Goal: Task Accomplishment & Management: Manage account settings

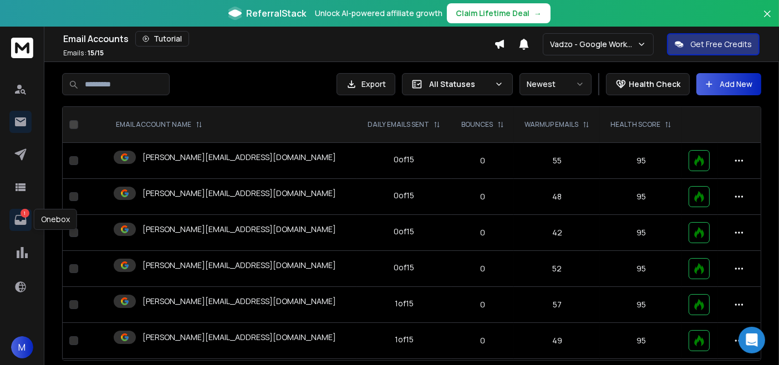
click at [21, 213] on p "1" at bounding box center [25, 213] width 9 height 9
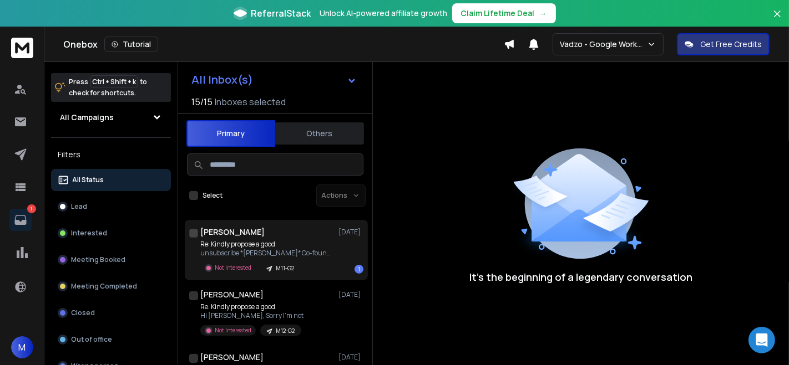
click at [299, 228] on div "[PERSON_NAME] [DATE]" at bounding box center [281, 232] width 163 height 11
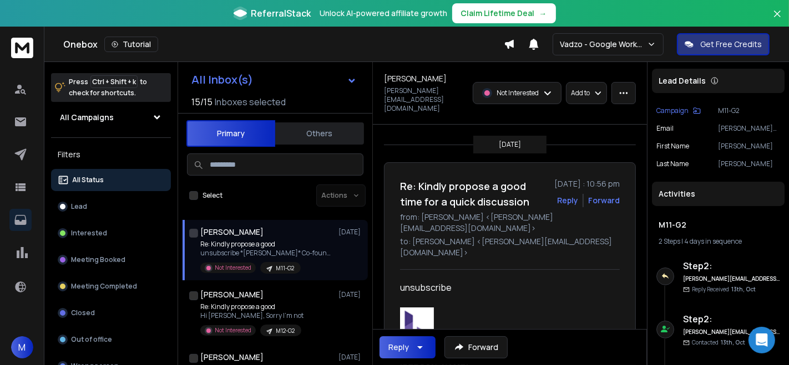
click at [314, 139] on button "Others" at bounding box center [319, 133] width 89 height 24
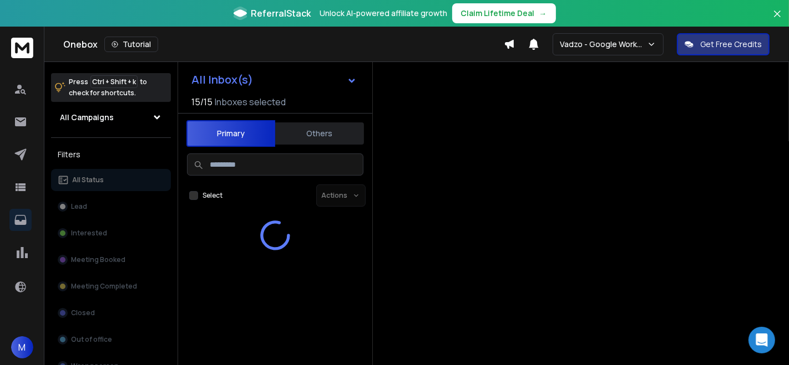
click at [228, 129] on button "Primary" at bounding box center [230, 133] width 89 height 27
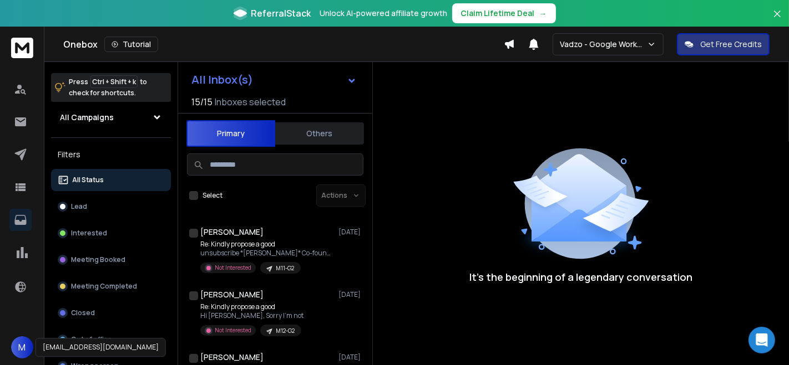
click at [11, 343] on span "M" at bounding box center [22, 348] width 22 height 22
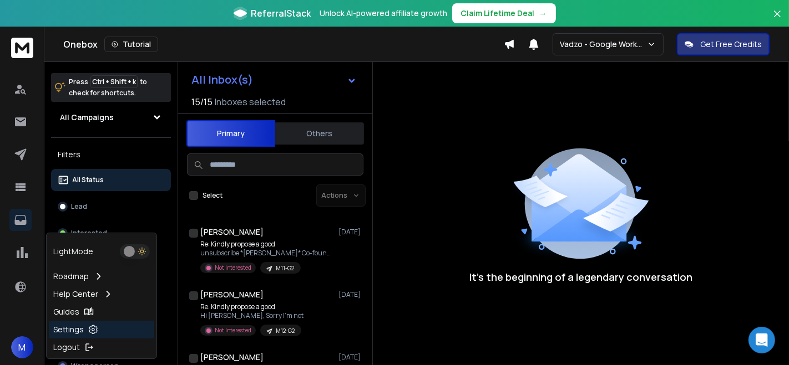
click at [70, 329] on p "Settings" at bounding box center [68, 329] width 30 height 11
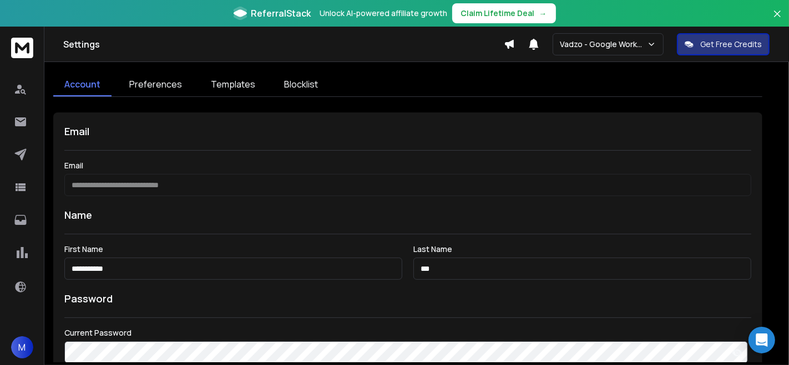
scroll to position [57, 0]
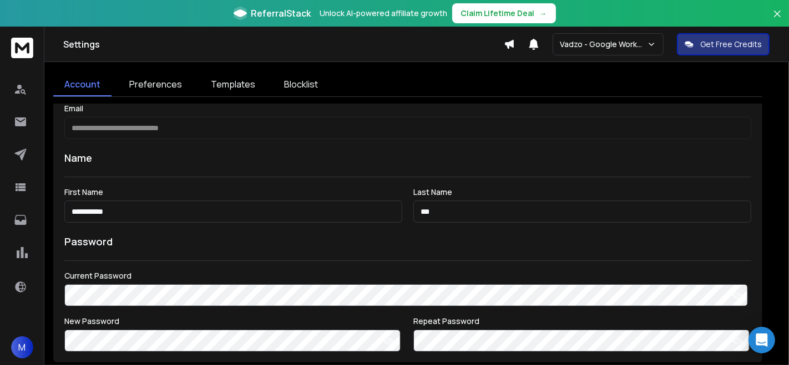
click at [155, 84] on link "Preferences" at bounding box center [155, 84] width 75 height 23
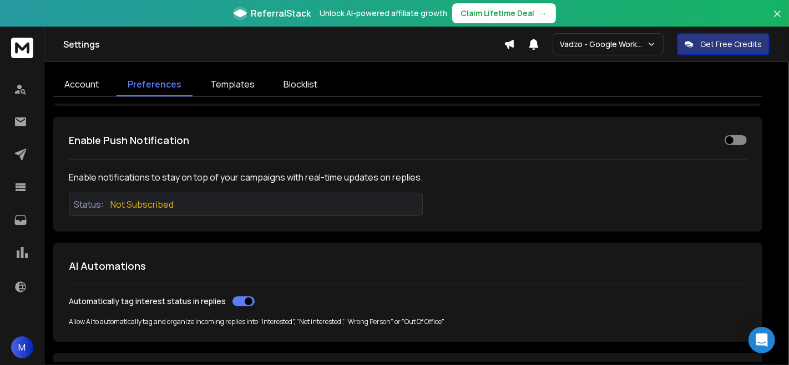
scroll to position [98, 0]
click at [597, 200] on div "Enable notifications to stay on top of your campaigns with real-time updates on…" at bounding box center [408, 193] width 678 height 45
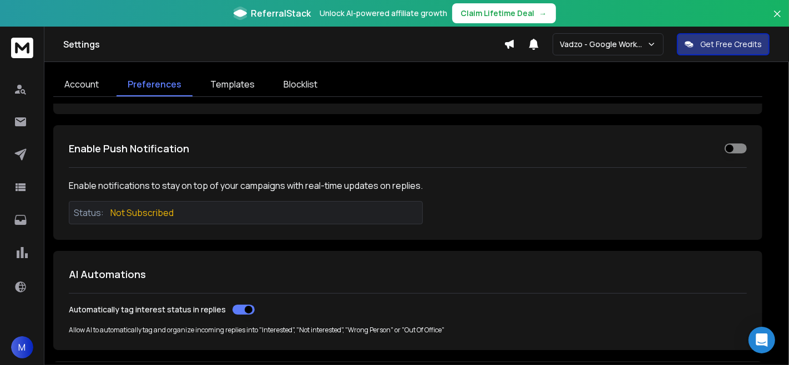
click at [734, 146] on button "button" at bounding box center [735, 149] width 22 height 10
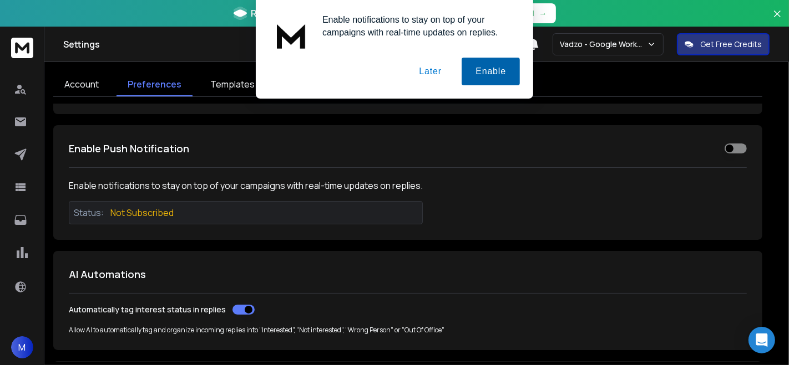
click at [478, 72] on button "Enable" at bounding box center [490, 72] width 58 height 28
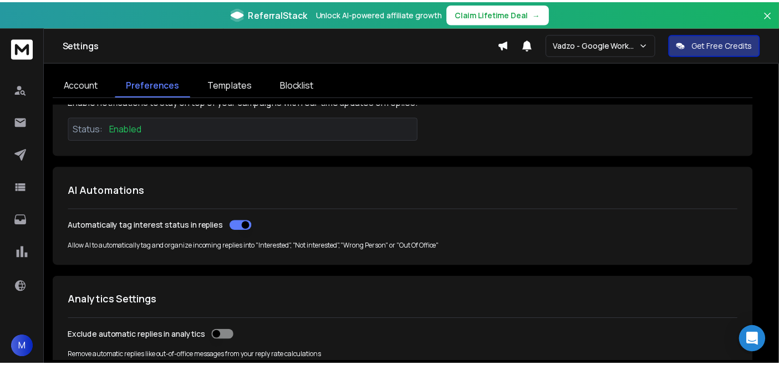
scroll to position [142, 0]
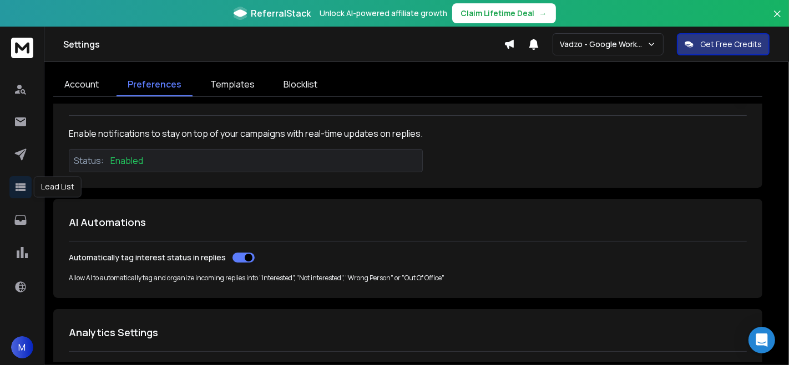
click at [16, 191] on icon at bounding box center [21, 188] width 10 height 8
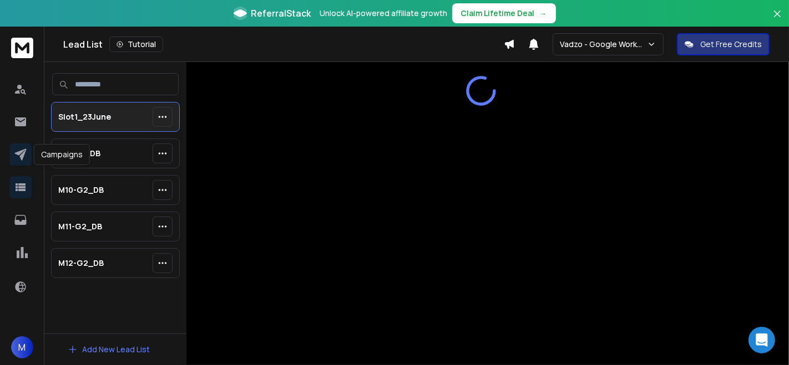
click at [18, 144] on link at bounding box center [20, 155] width 22 height 22
